Goal: Communication & Community: Answer question/provide support

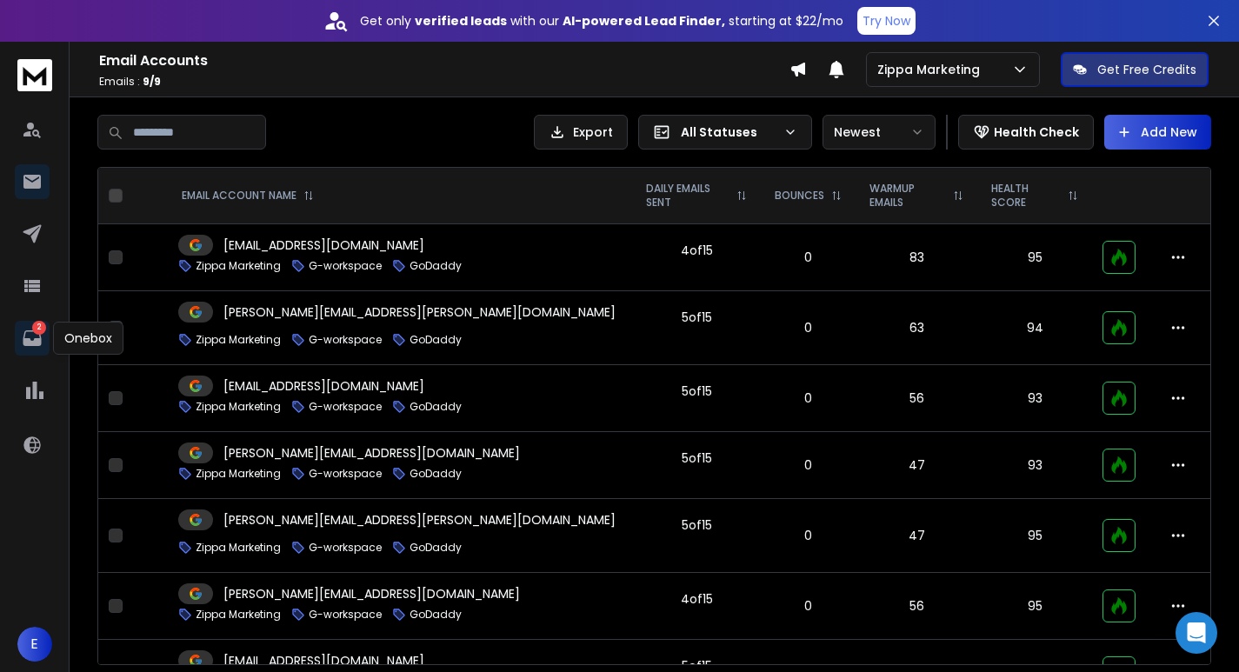
click at [34, 321] on link "2" at bounding box center [32, 338] width 35 height 35
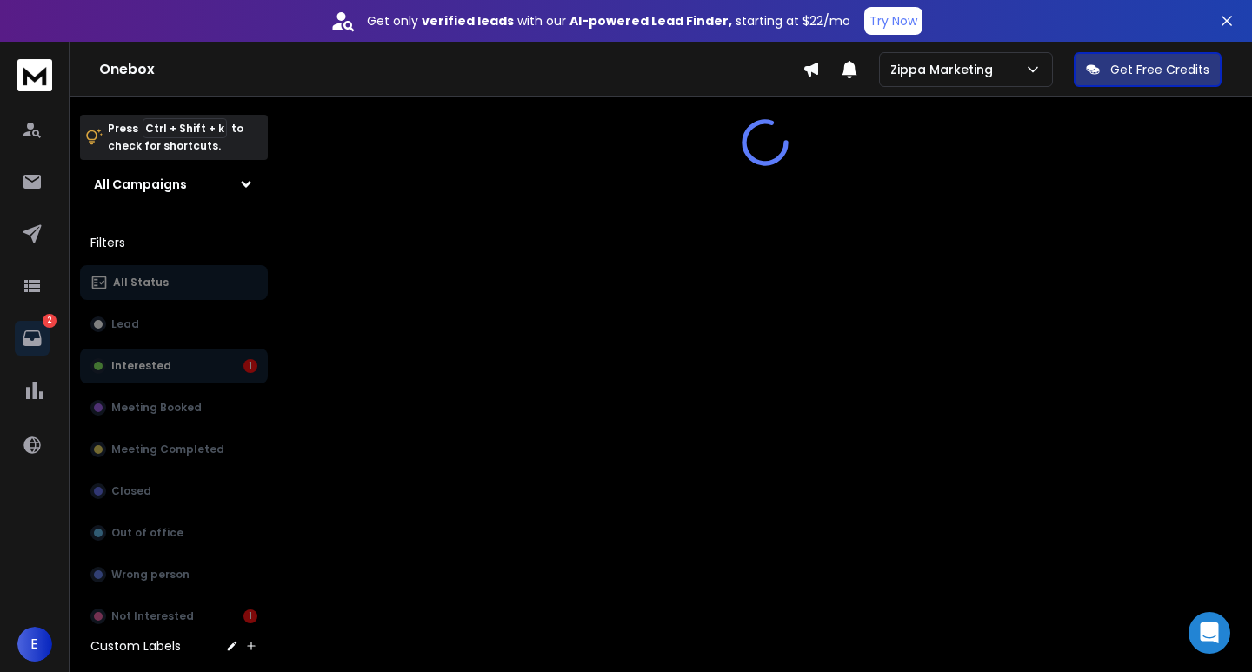
click at [158, 356] on div "All Status Lead Interested 1 Meeting Booked Meeting Completed Closed Out of off…" at bounding box center [174, 449] width 188 height 369
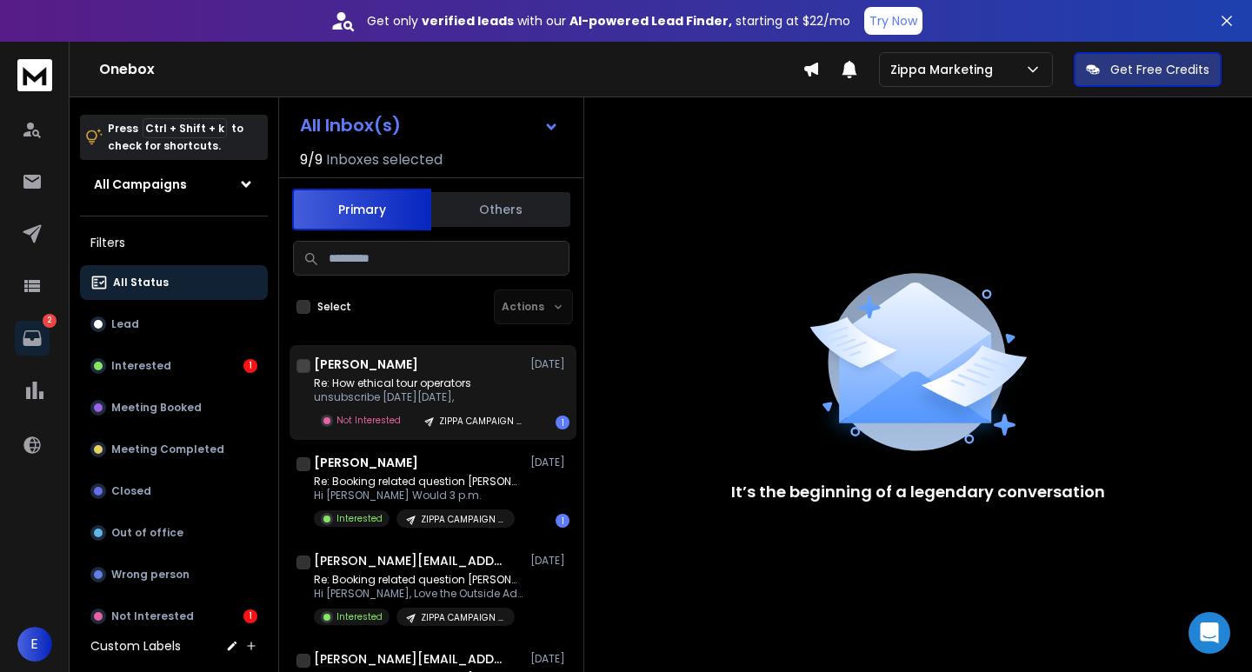
click at [395, 389] on p "Re: How ethical tour operators" at bounding box center [418, 383] width 209 height 14
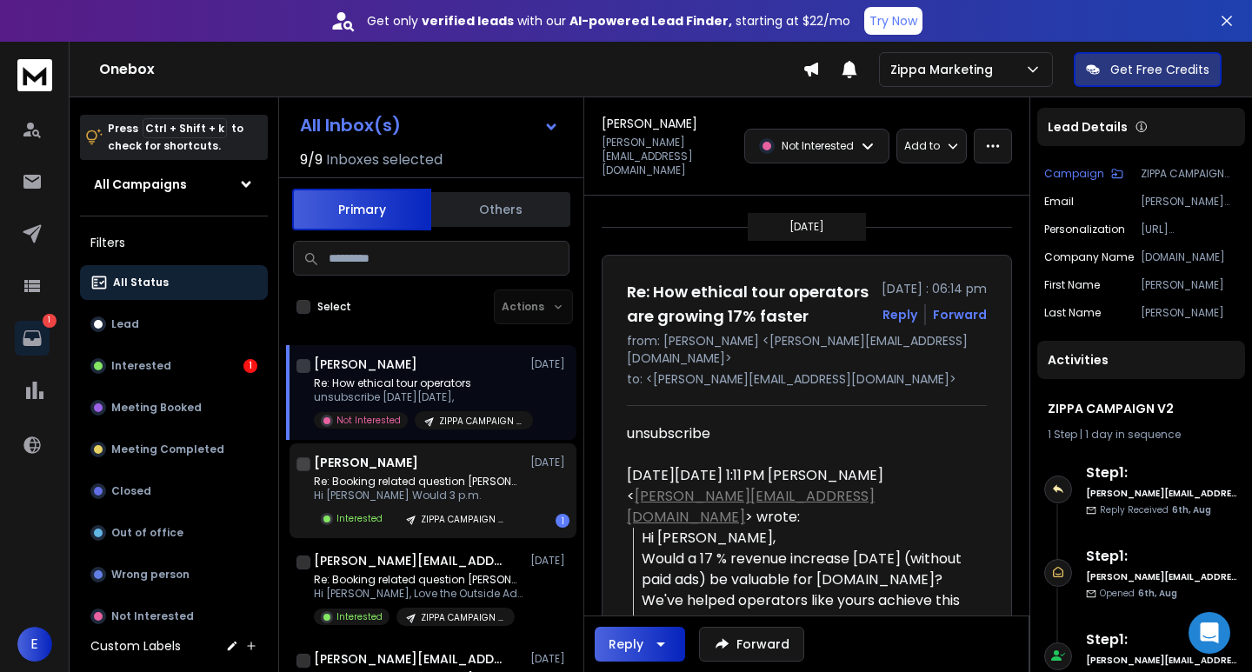
click at [434, 499] on p "Hi [PERSON_NAME] Would 3 p.m." at bounding box center [418, 496] width 209 height 14
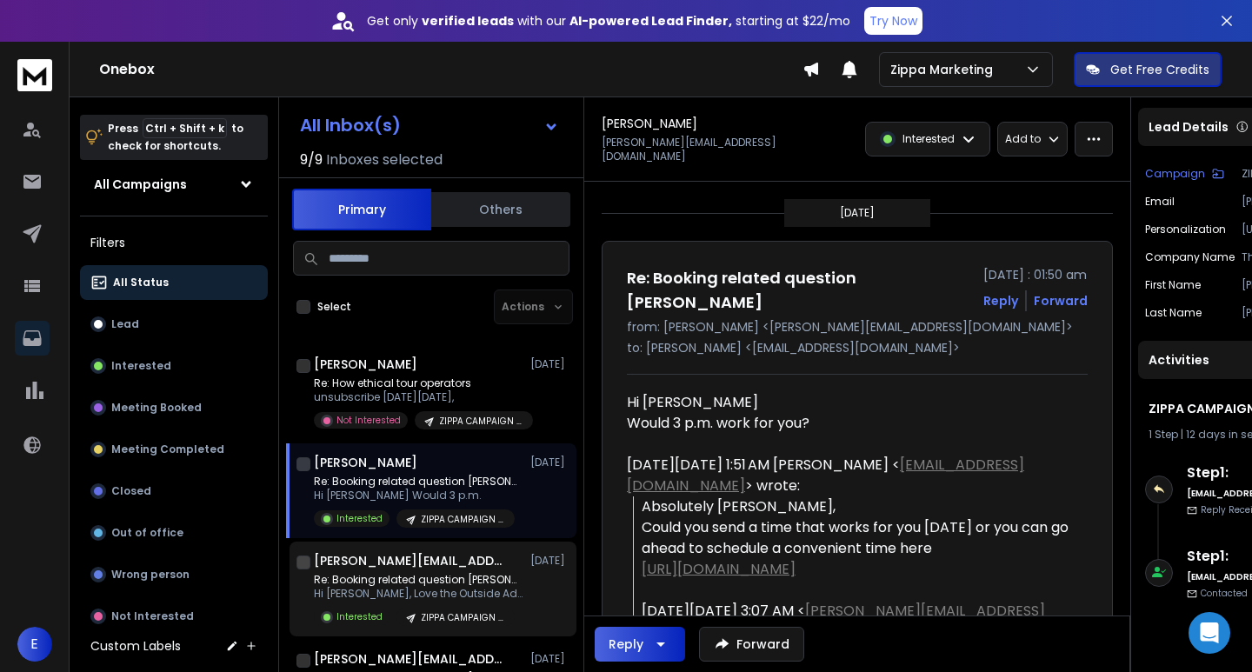
click at [462, 590] on p "Hi [PERSON_NAME], Love the Outside Adventures" at bounding box center [418, 594] width 209 height 14
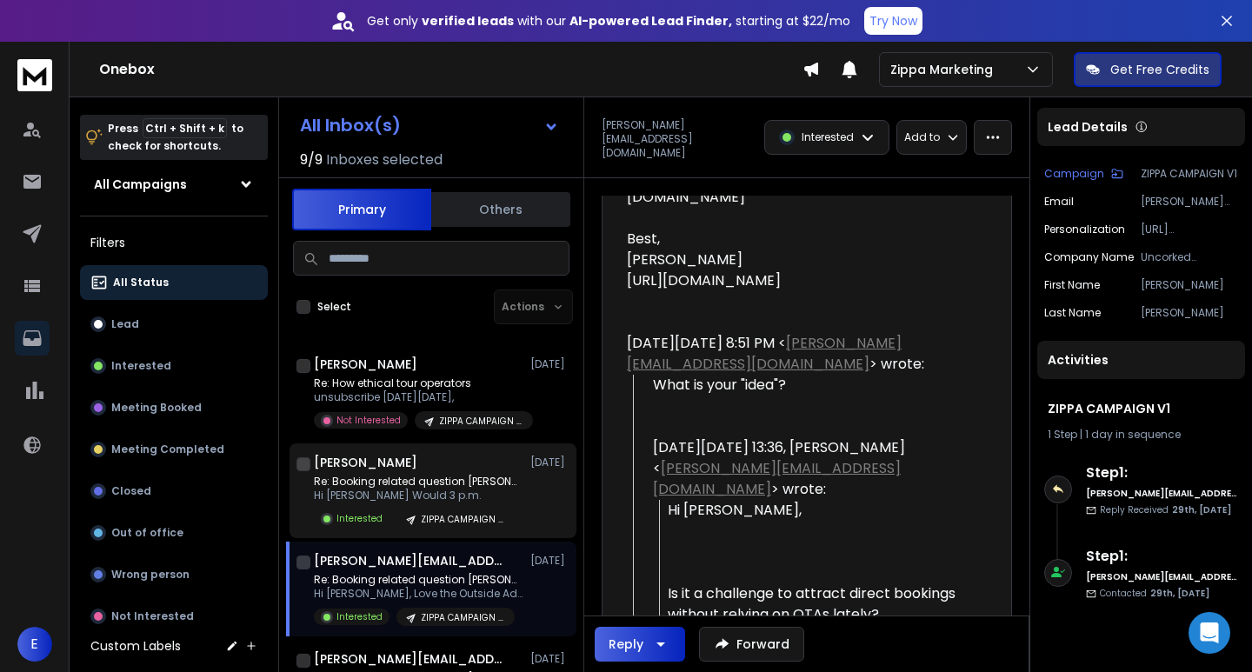
click at [385, 460] on h1 "[PERSON_NAME]" at bounding box center [365, 462] width 103 height 17
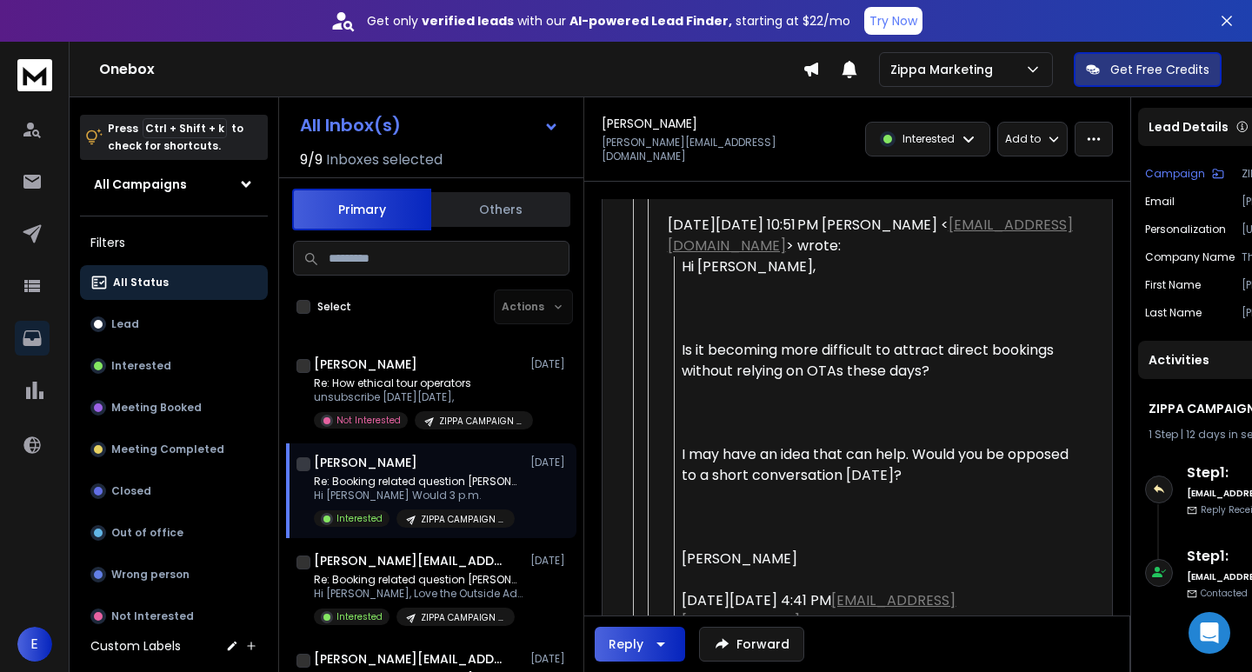
scroll to position [0, 0]
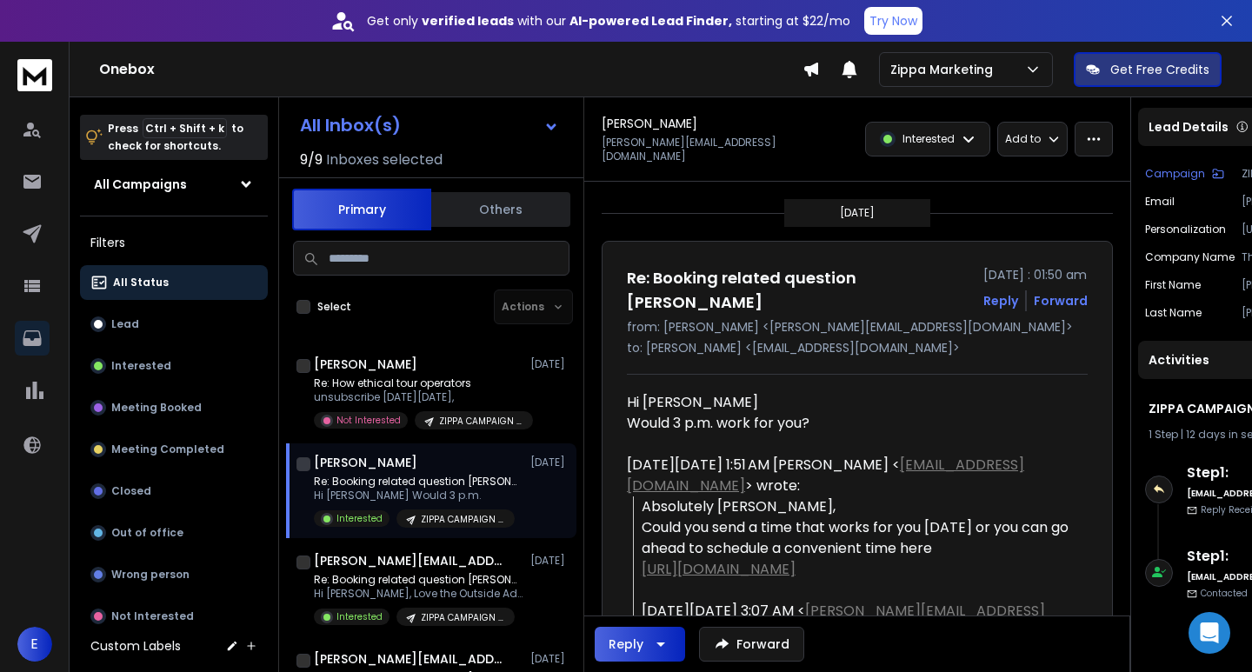
click at [613, 636] on div "Reply" at bounding box center [625, 643] width 35 height 17
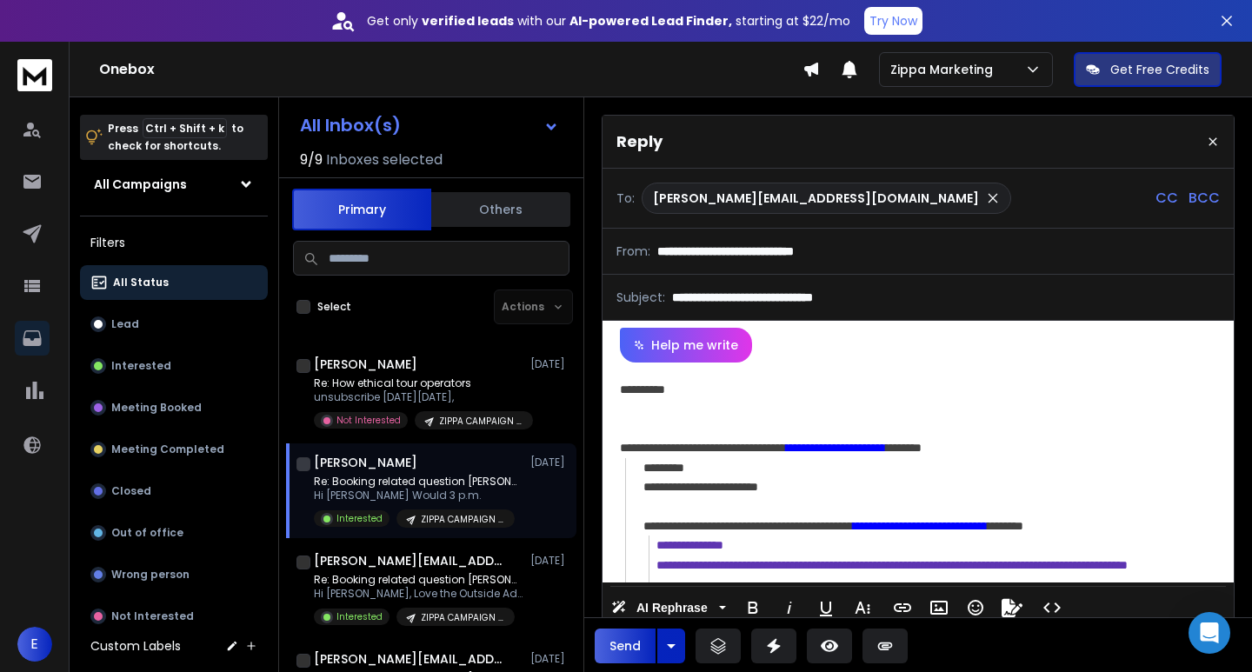
click at [567, 472] on div "[PERSON_NAME] [DATE] Re: Booking related question [PERSON_NAME] Hi [PERSON_NAME…" at bounding box center [432, 490] width 287 height 95
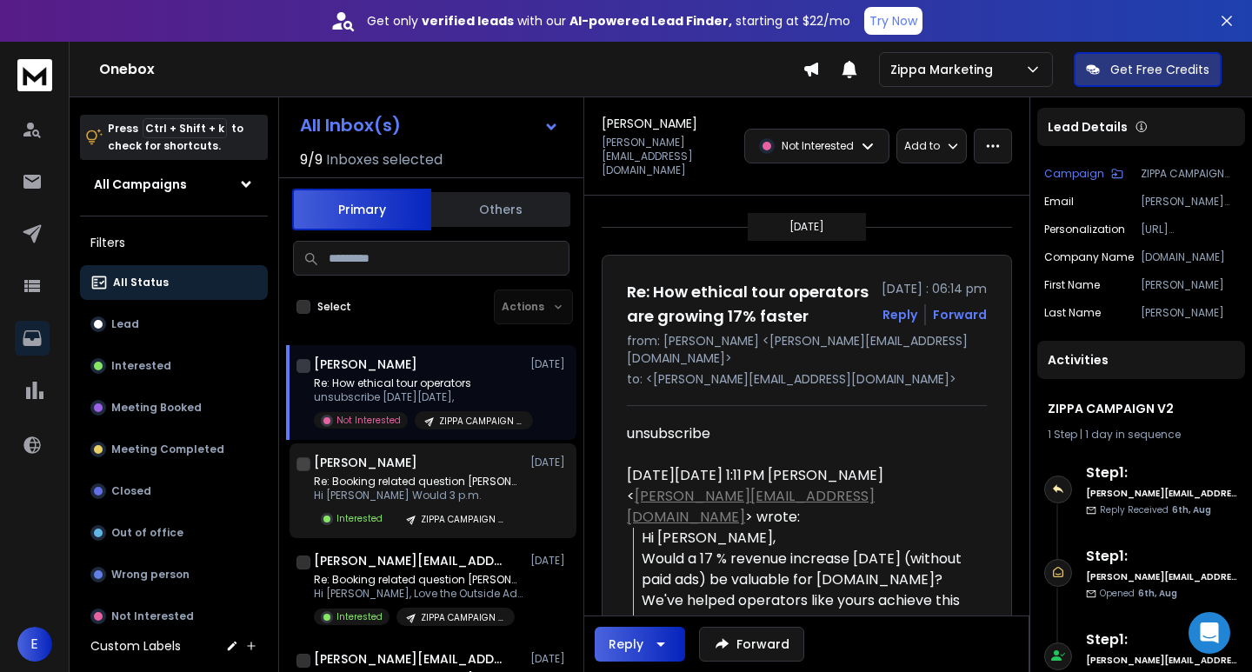
click at [442, 475] on p "Re: Booking related question [PERSON_NAME]" at bounding box center [418, 482] width 209 height 14
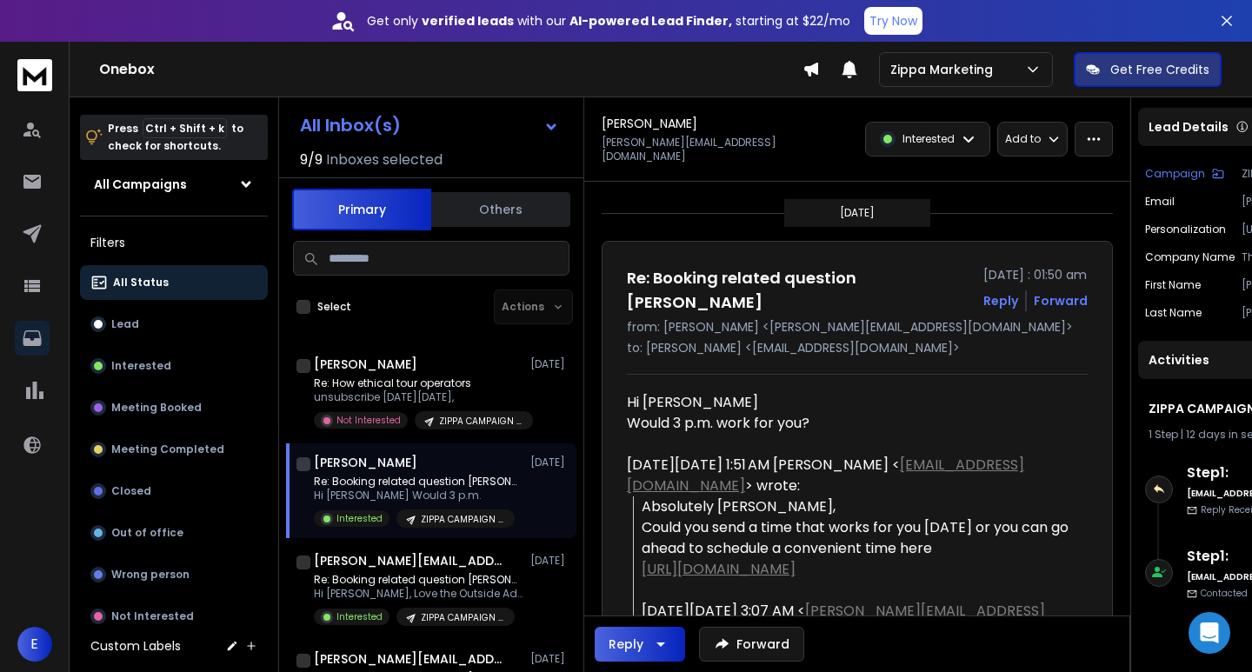
click at [621, 648] on div "Reply" at bounding box center [625, 643] width 35 height 17
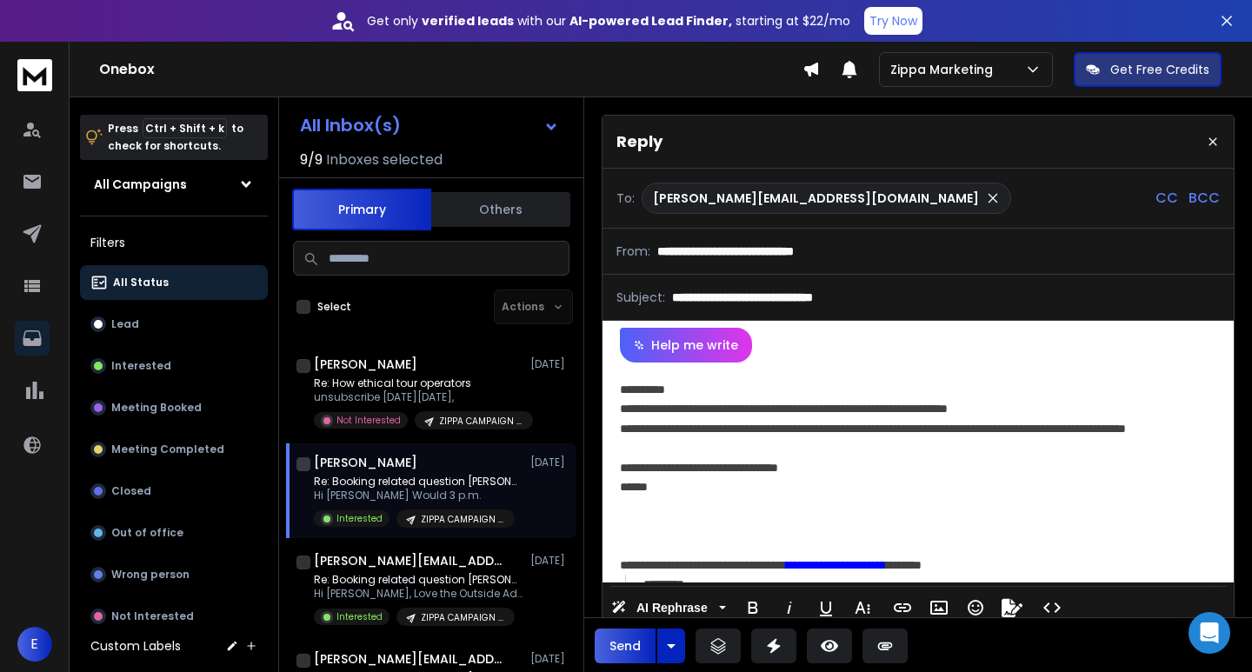
click at [673, 393] on p "**********" at bounding box center [909, 389] width 578 height 19
click at [754, 410] on p "**********" at bounding box center [909, 408] width 578 height 19
click at [933, 424] on p "**********" at bounding box center [909, 438] width 578 height 39
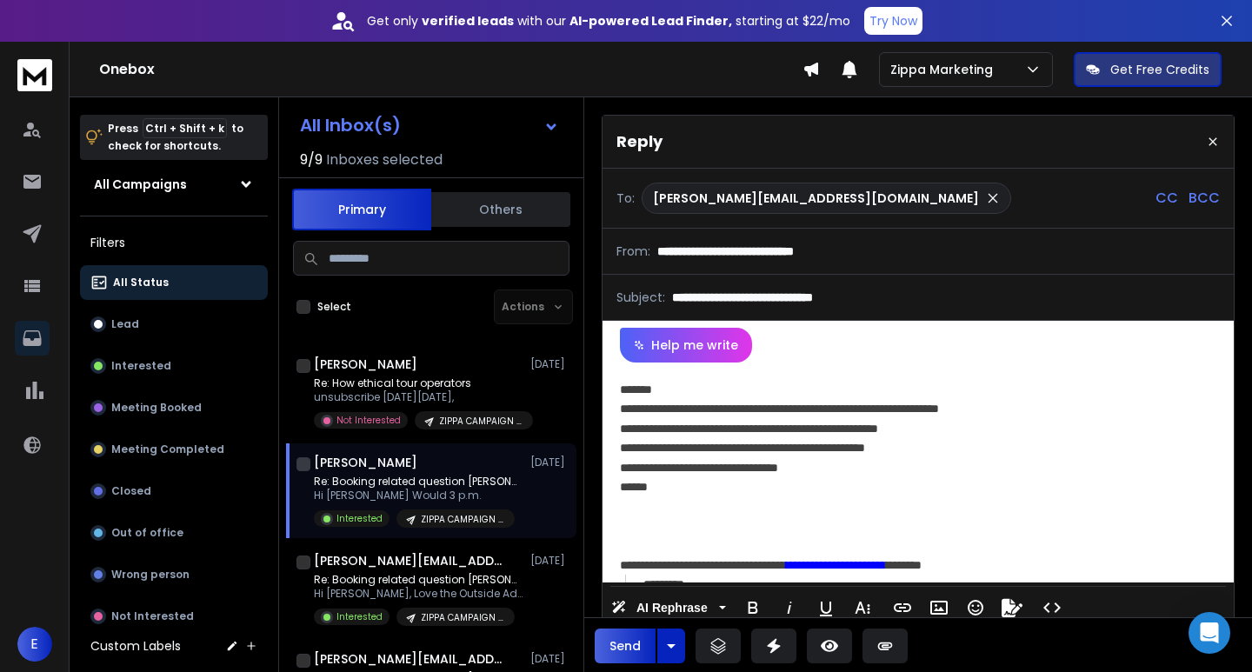
click at [933, 427] on p "**********" at bounding box center [909, 428] width 578 height 19
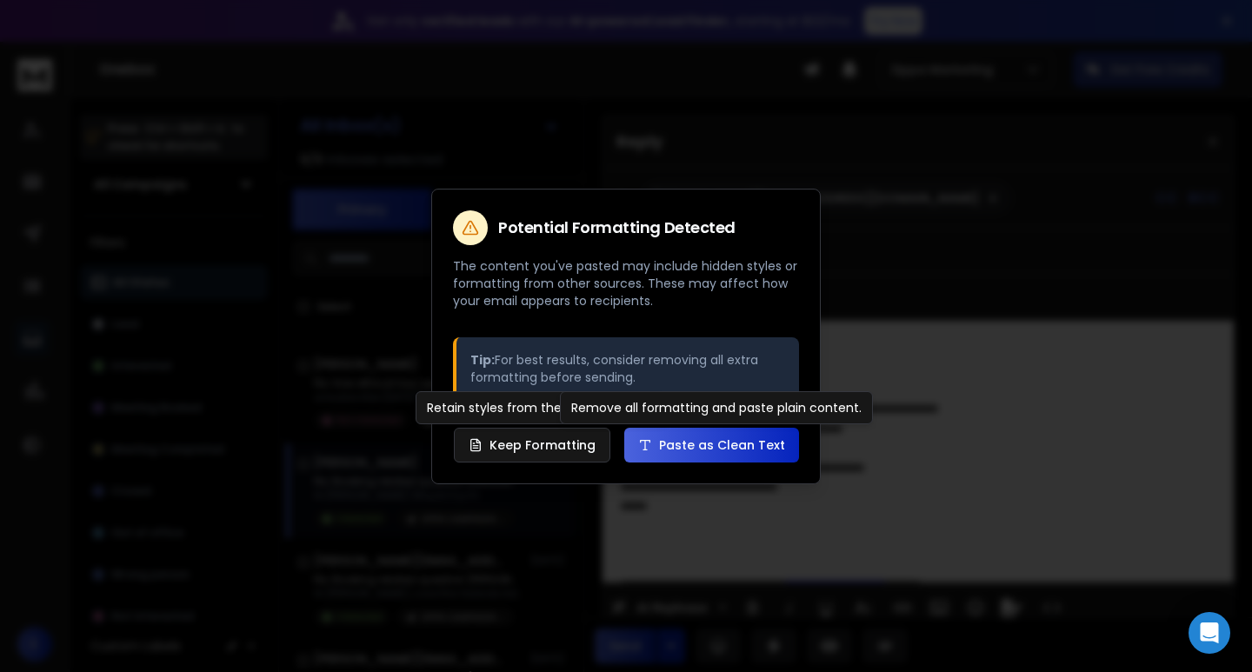
click at [685, 450] on button "Paste as Clean Text" at bounding box center [711, 445] width 175 height 35
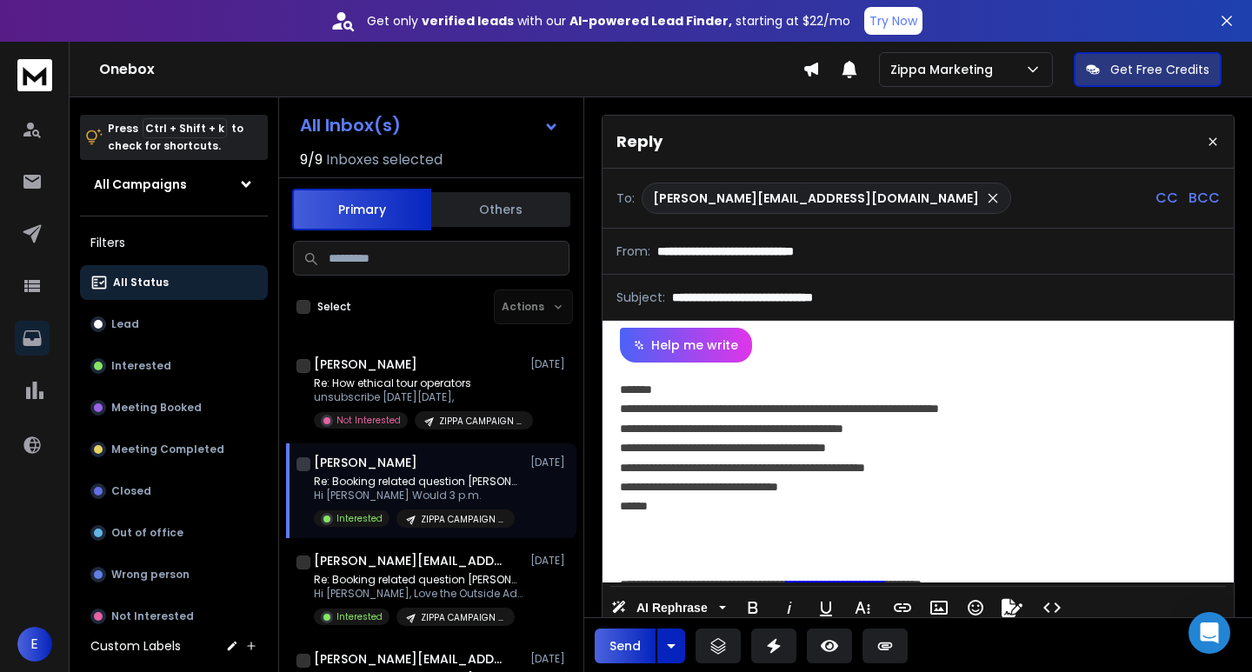
click at [612, 638] on button "Send" at bounding box center [625, 645] width 61 height 35
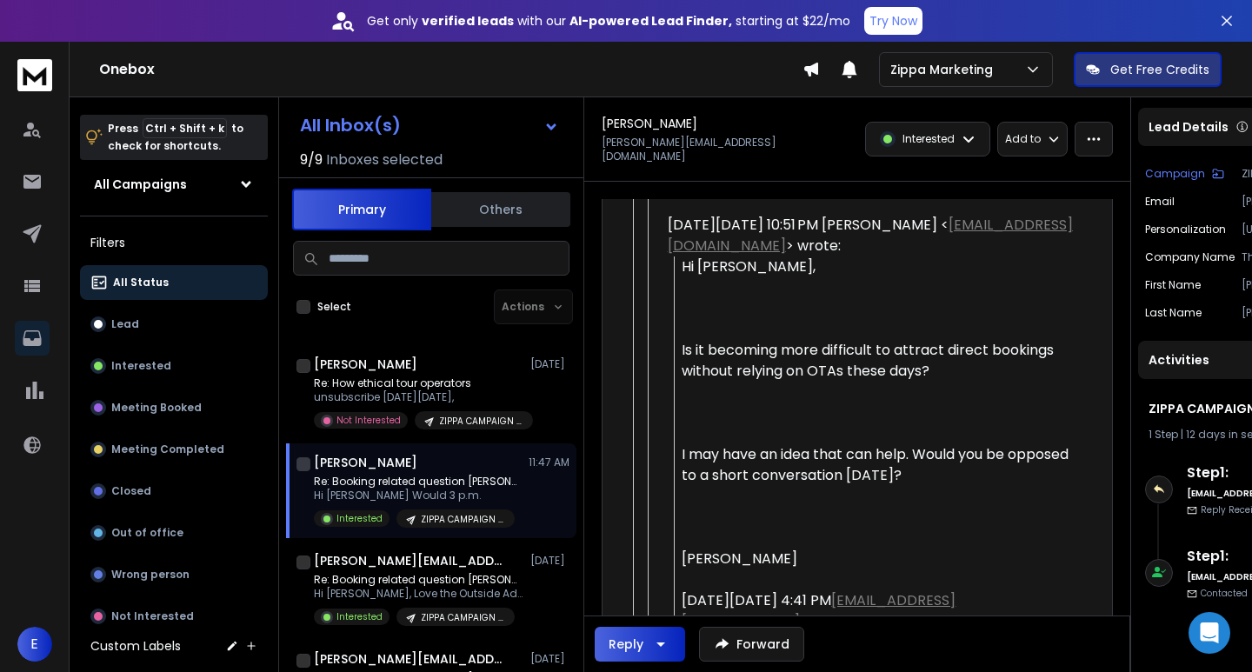
scroll to position [1022, 0]
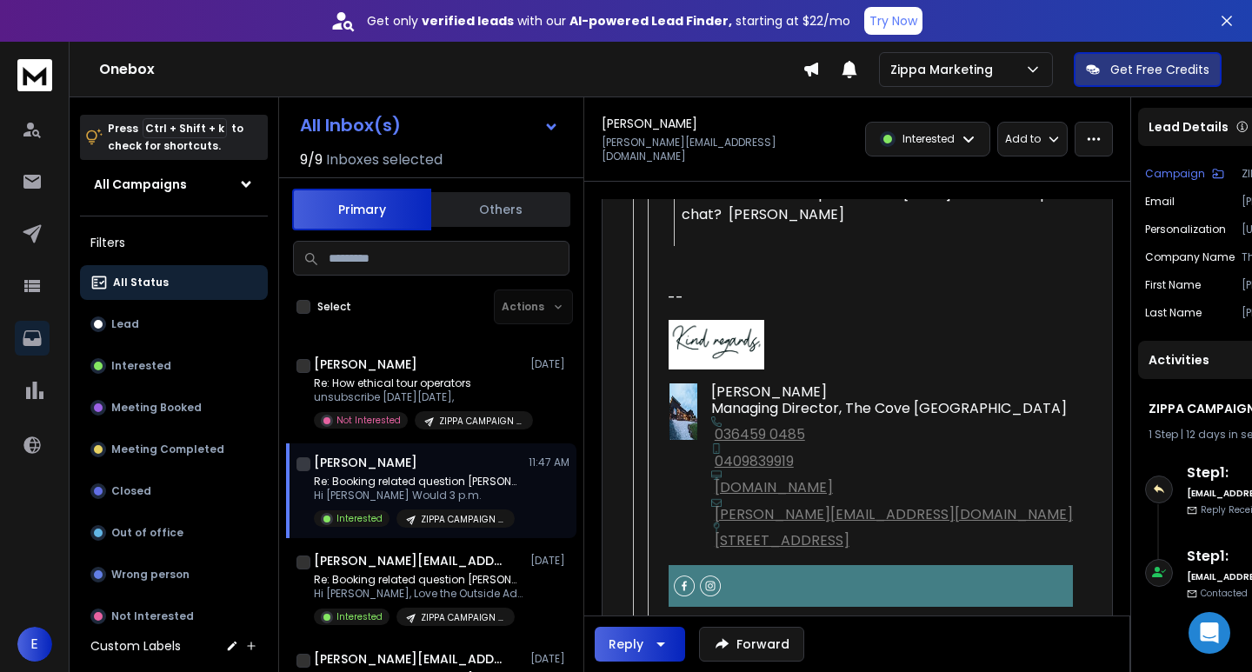
click at [1107, 567] on div "[DATE] Re: Booking related question [PERSON_NAME] [DATE] : 01:50 am Reply Forwa…" at bounding box center [857, 354] width 546 height 2354
click at [1109, 212] on div "[DATE] Re: Booking related question [PERSON_NAME] [DATE] : 01:50 am Reply Forwa…" at bounding box center [857, 354] width 546 height 2354
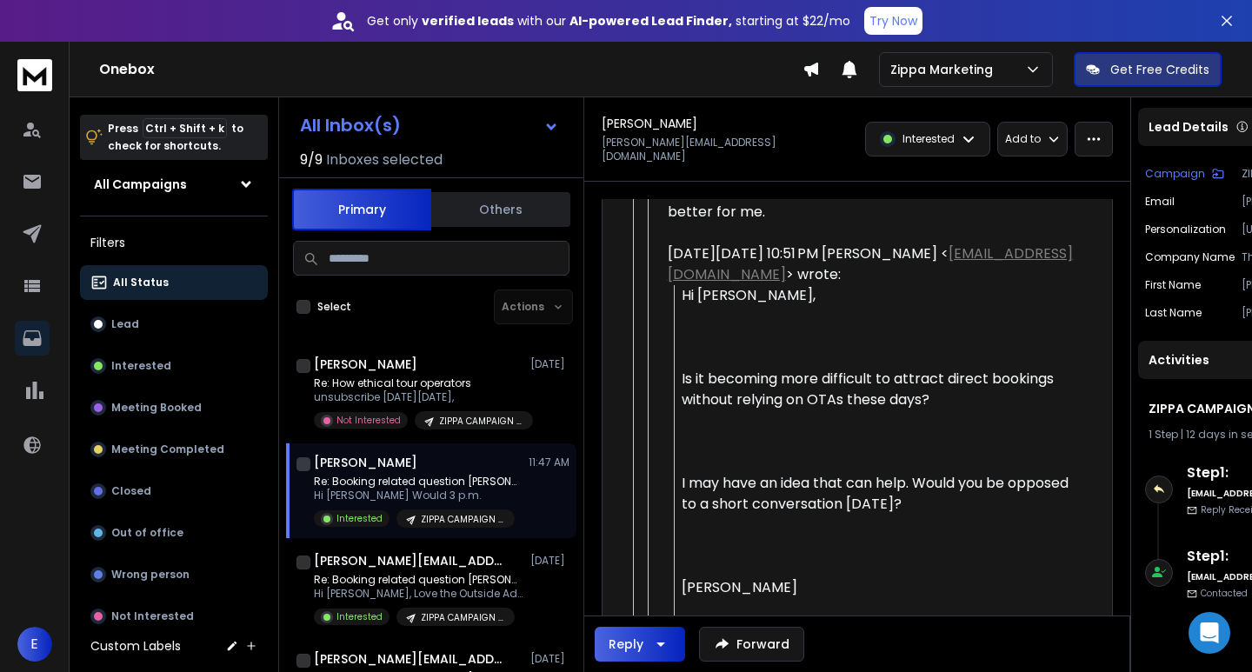
scroll to position [0, 0]
